Goal: Check status

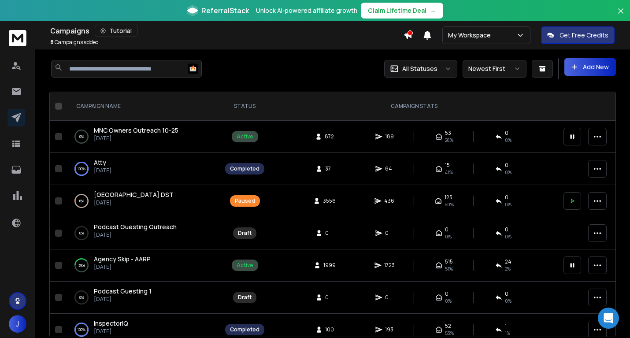
click at [152, 129] on span "MNC Owners Outreach 10-25" at bounding box center [136, 130] width 85 height 8
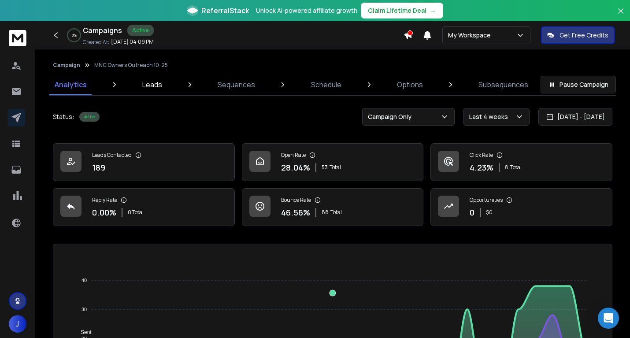
click at [154, 83] on p "Leads" at bounding box center [152, 84] width 20 height 11
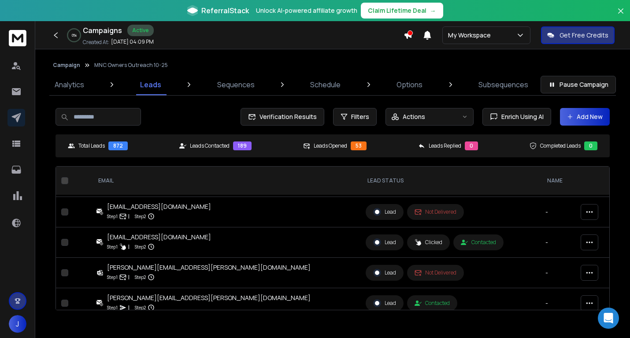
scroll to position [394, 0]
click at [358, 115] on span "Filters" at bounding box center [360, 116] width 18 height 9
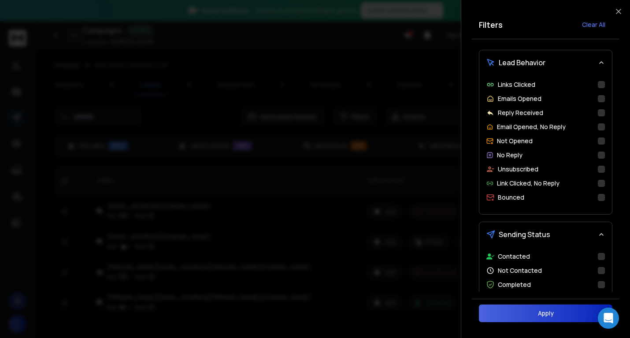
click at [603, 85] on button "Links Clicked" at bounding box center [601, 84] width 7 height 7
click at [551, 313] on button "Apply" at bounding box center [545, 313] width 133 height 18
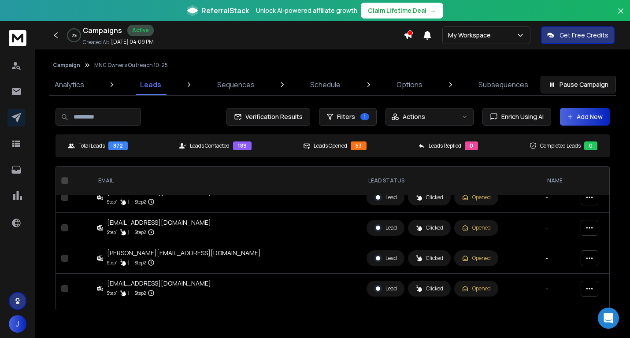
scroll to position [135, 0]
